Goal: Task Accomplishment & Management: Manage account settings

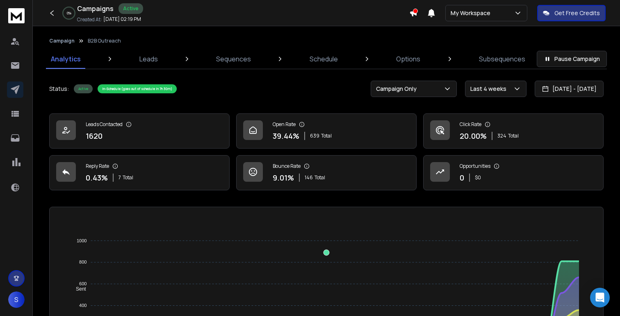
scroll to position [58807, 0]
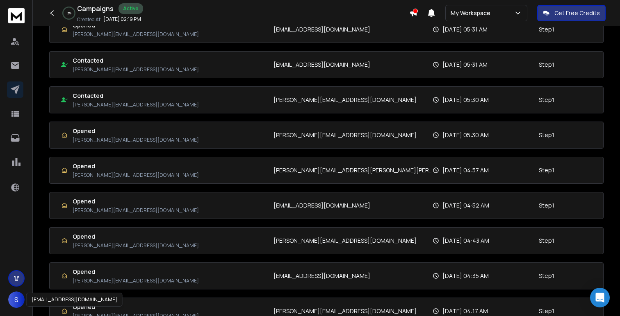
click at [11, 305] on span "S" at bounding box center [16, 300] width 16 height 16
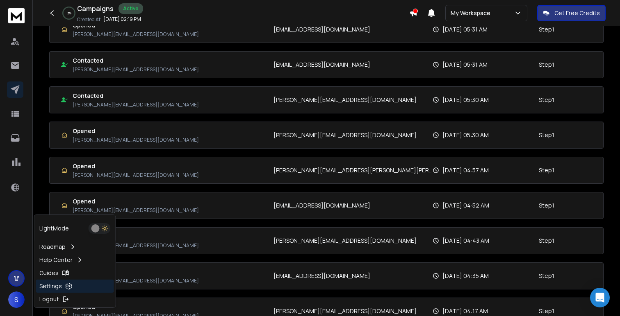
click at [64, 280] on div "Settings" at bounding box center [75, 286] width 78 height 13
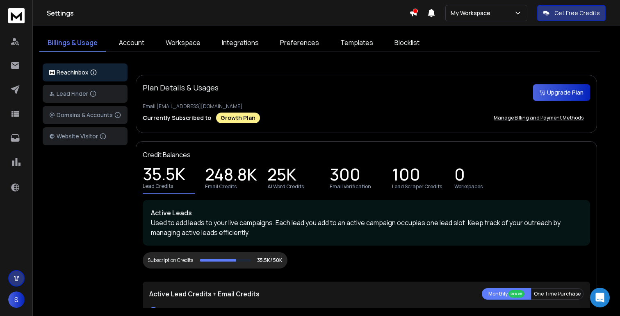
click at [244, 187] on button "248.8K Email Credits" at bounding box center [231, 181] width 52 height 23
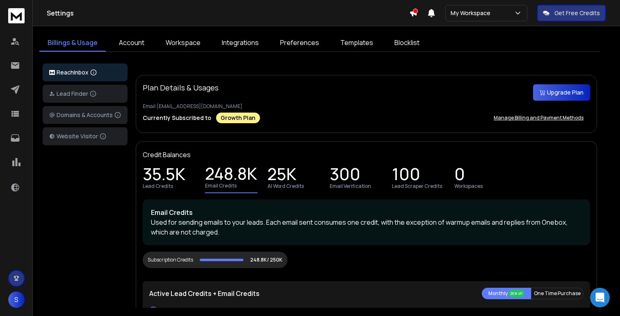
click at [292, 181] on p "25K" at bounding box center [281, 175] width 29 height 11
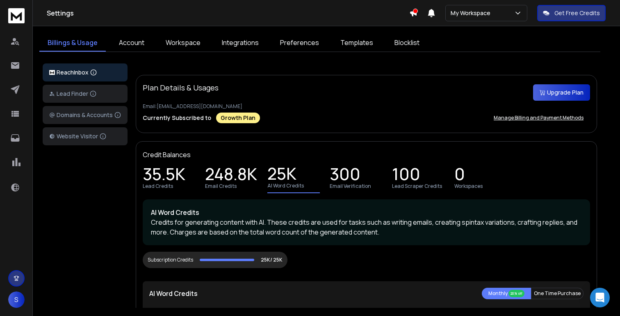
click at [346, 179] on p "300" at bounding box center [344, 175] width 31 height 11
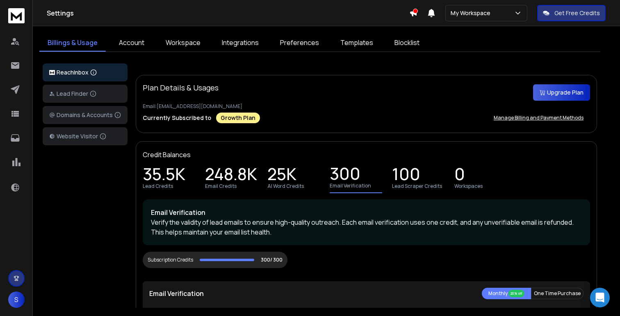
click at [416, 179] on p "100" at bounding box center [406, 175] width 28 height 11
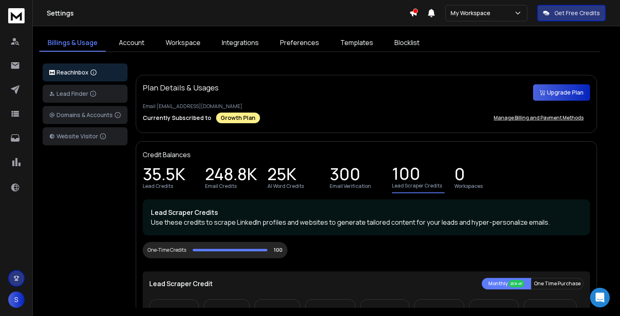
click at [467, 180] on button "0 Workspaces" at bounding box center [480, 181] width 52 height 23
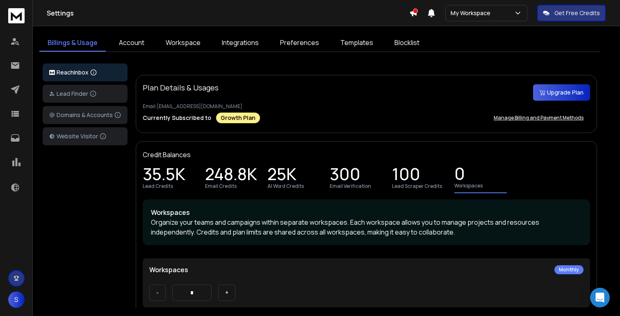
click at [404, 177] on p "100" at bounding box center [406, 175] width 28 height 11
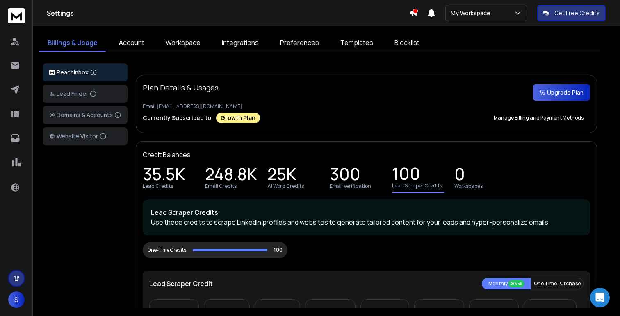
click at [330, 177] on p "300" at bounding box center [344, 175] width 31 height 11
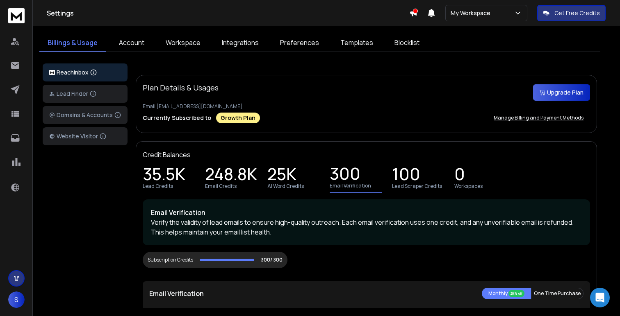
click at [275, 176] on p "25K" at bounding box center [281, 175] width 29 height 11
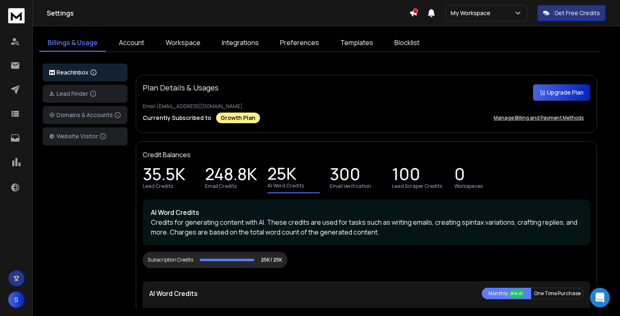
click at [221, 175] on p "248.8K" at bounding box center [231, 175] width 52 height 11
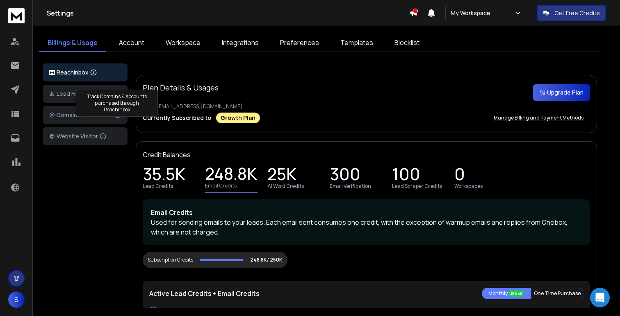
click at [97, 97] on div "Track Domains & Accounts purchased through ReachInbox" at bounding box center [117, 103] width 82 height 27
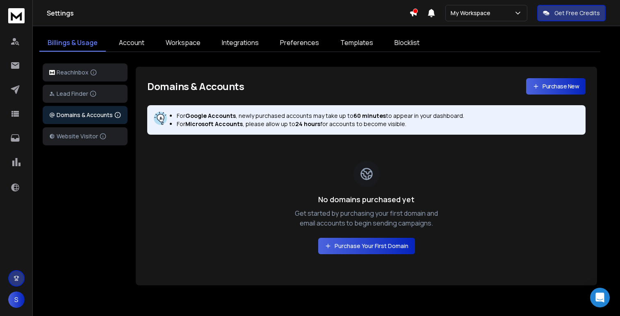
click at [61, 94] on button "Lead Finder" at bounding box center [85, 94] width 85 height 18
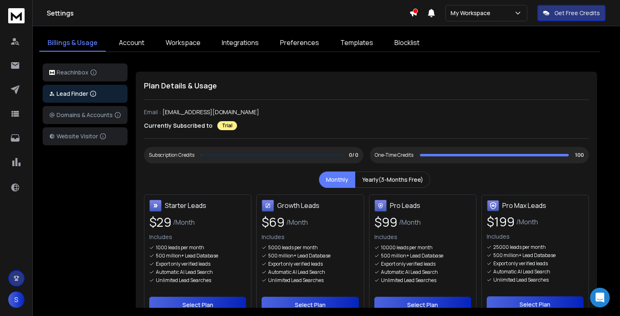
click at [69, 82] on div "ReachInbox Lead Finder Domains & Accounts Website Visitor Plan Details & Usage …" at bounding box center [320, 183] width 554 height 238
click at [70, 79] on button "ReachInbox" at bounding box center [85, 73] width 85 height 18
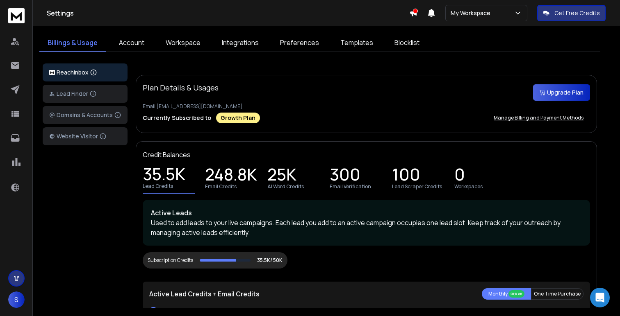
click at [416, 181] on p "100" at bounding box center [406, 175] width 28 height 11
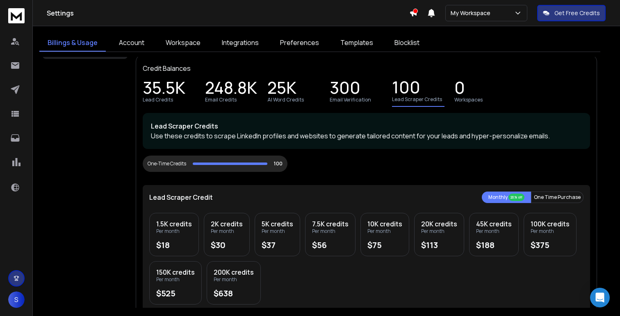
scroll to position [89, 0]
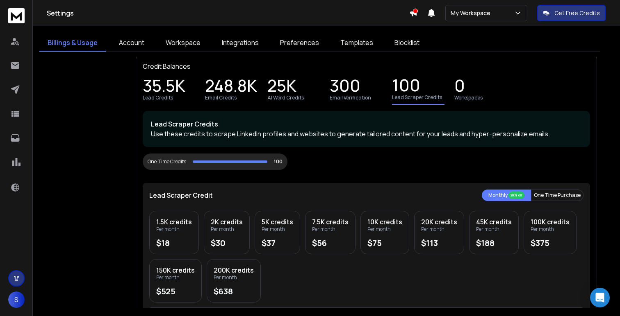
click at [279, 90] on p "25K" at bounding box center [281, 87] width 29 height 11
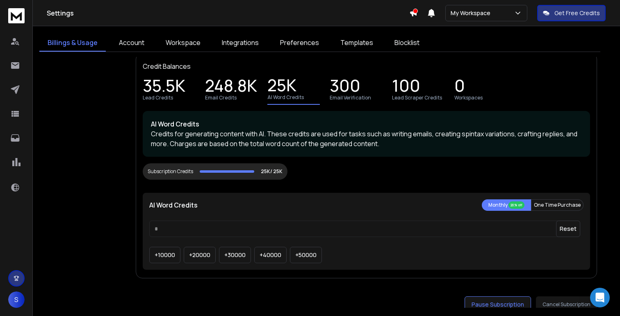
click at [400, 97] on p "Lead Scraper Credits" at bounding box center [417, 98] width 50 height 7
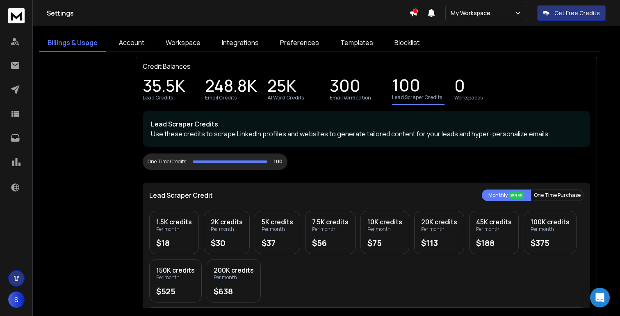
click at [273, 96] on p "AI Word Credits" at bounding box center [285, 98] width 36 height 7
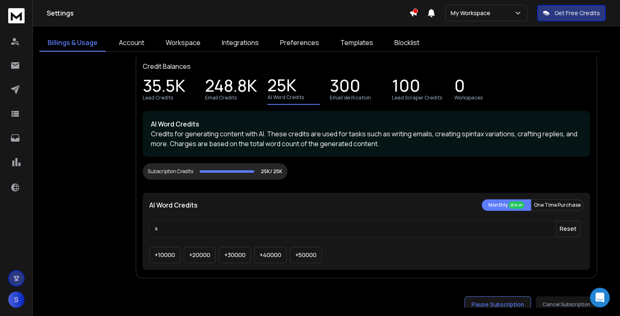
click at [403, 89] on p "100" at bounding box center [406, 87] width 28 height 11
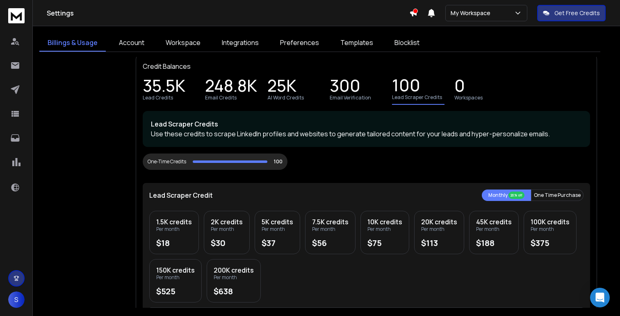
click at [284, 89] on p "25K" at bounding box center [281, 87] width 29 height 11
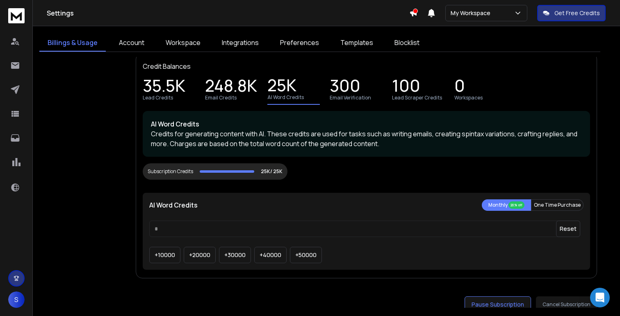
click at [396, 87] on p "100" at bounding box center [406, 87] width 28 height 11
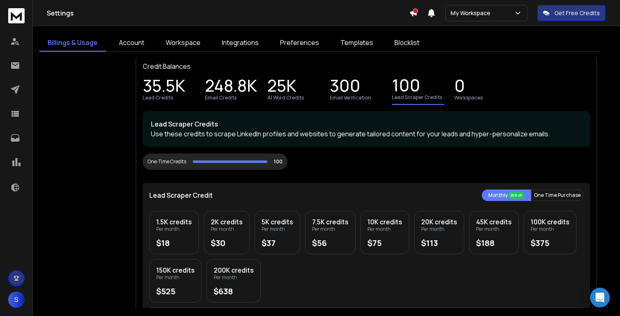
click at [283, 93] on p "25K" at bounding box center [281, 87] width 29 height 11
